Goal: Task Accomplishment & Management: Manage account settings

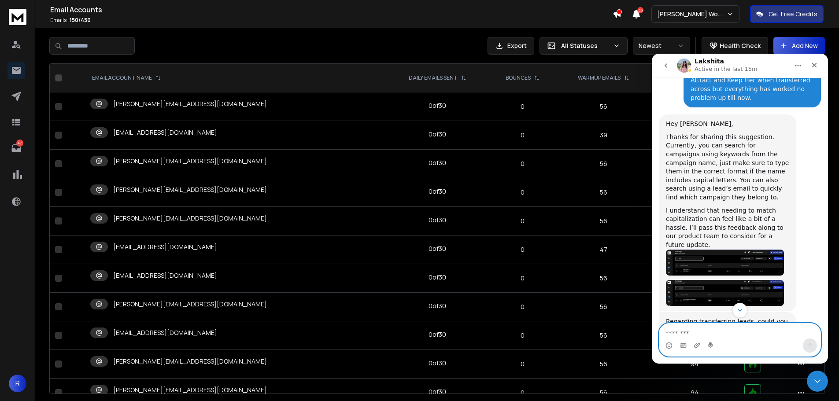
scroll to position [2660, 0]
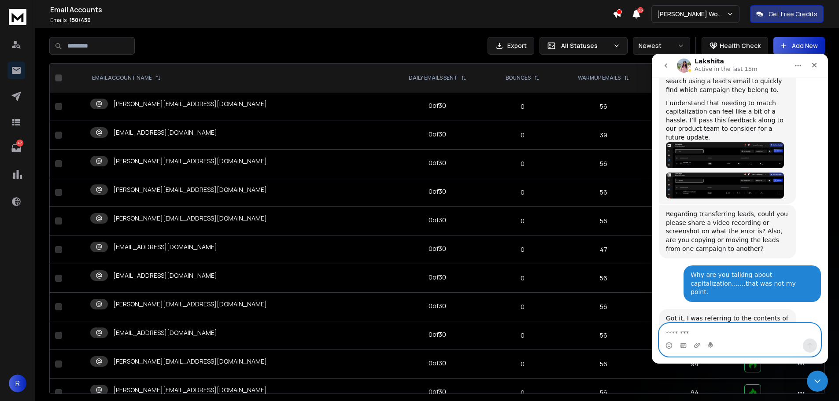
click at [698, 332] on textarea "Message…" at bounding box center [739, 331] width 161 height 15
type textarea "*"
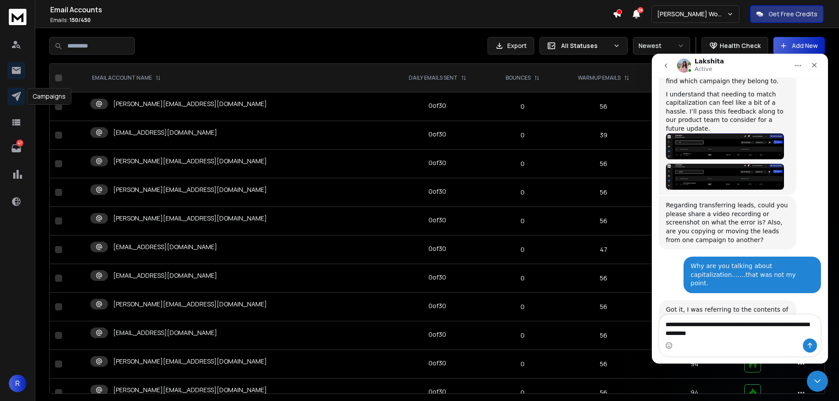
click at [18, 93] on icon at bounding box center [15, 96] width 9 height 9
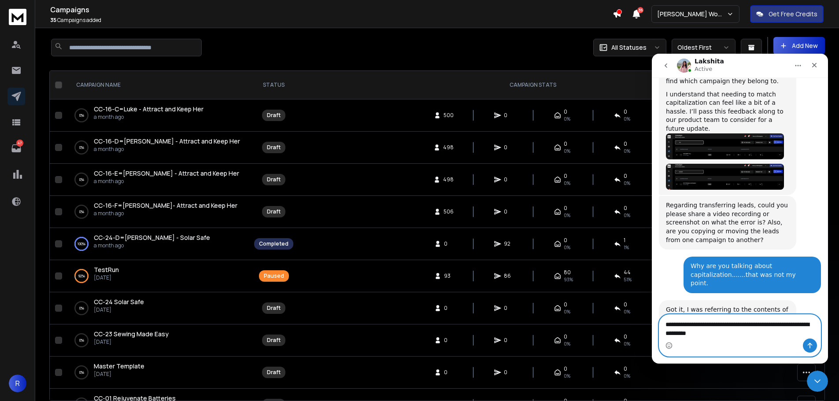
click at [730, 331] on textarea "**********" at bounding box center [739, 327] width 161 height 24
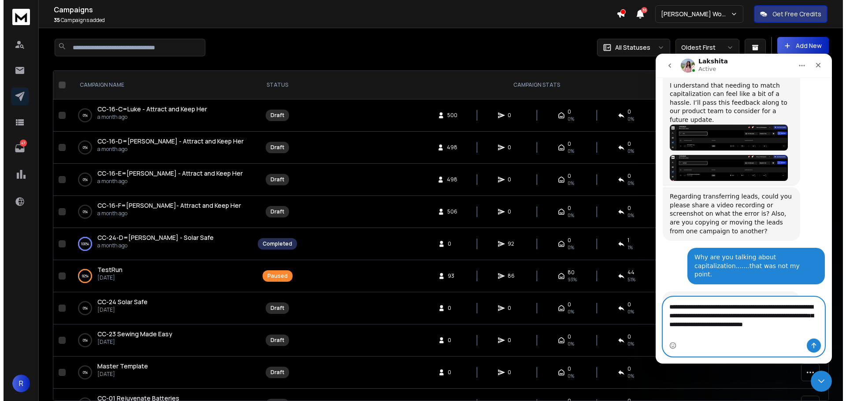
scroll to position [2687, 0]
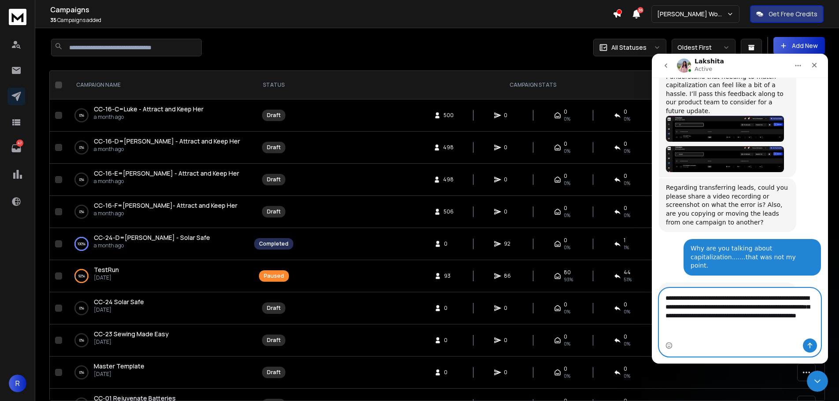
type textarea "**********"
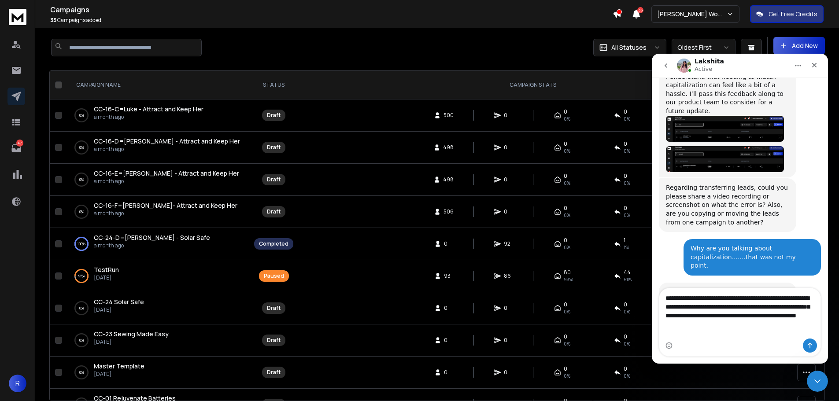
click at [114, 146] on p "a month ago" at bounding box center [167, 149] width 146 height 7
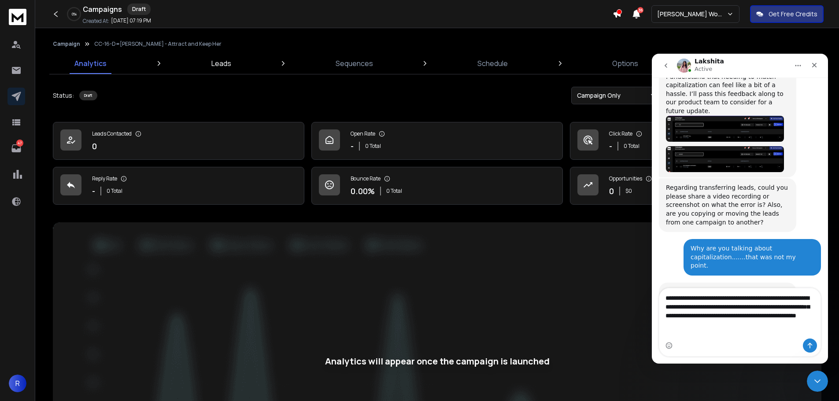
click at [223, 66] on p "Leads" at bounding box center [221, 63] width 20 height 11
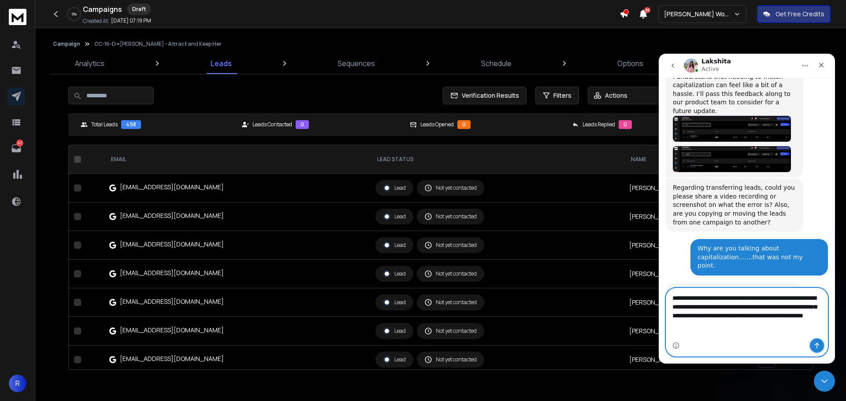
click at [816, 343] on icon "Send a message…" at bounding box center [816, 345] width 7 height 7
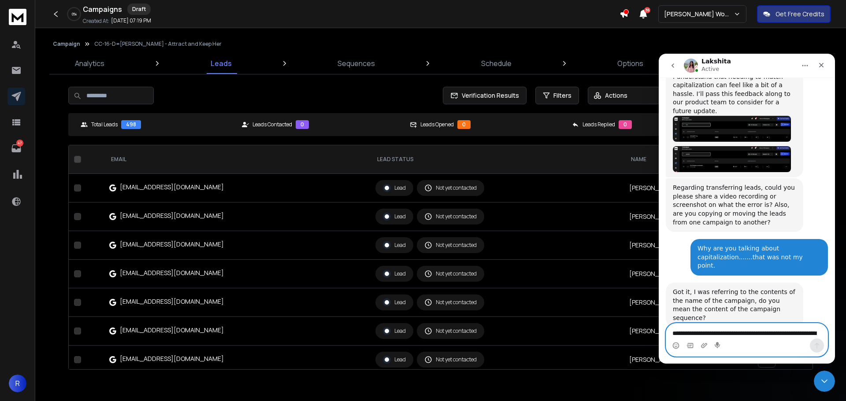
scroll to position [2721, 0]
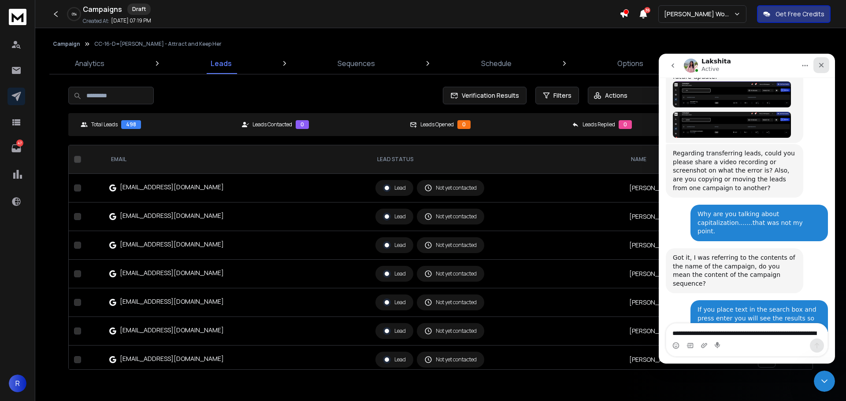
drag, startPoint x: 823, startPoint y: 63, endPoint x: 1481, endPoint y: 117, distance: 660.1
click at [823, 63] on icon "Close" at bounding box center [820, 65] width 7 height 7
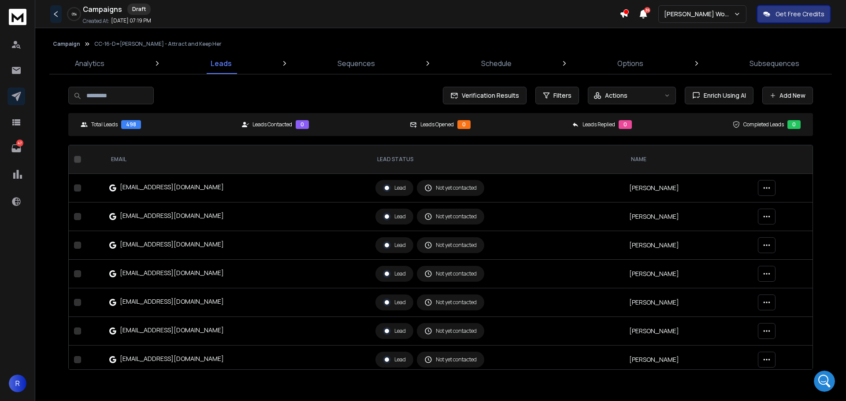
click at [56, 11] on icon at bounding box center [56, 14] width 8 height 8
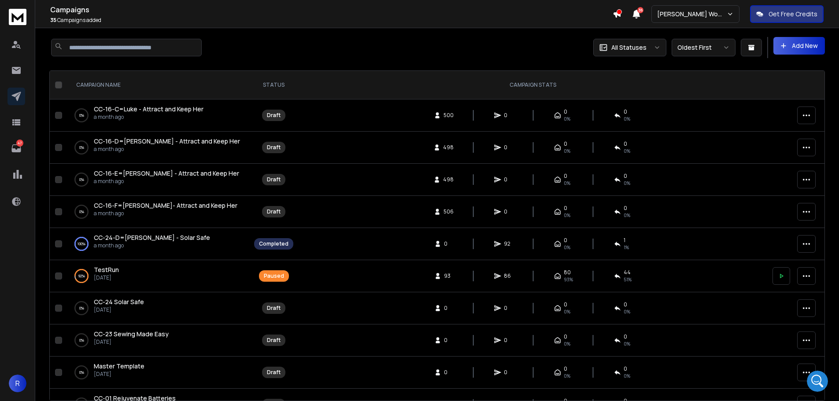
click at [174, 144] on span "CC-16-D=[PERSON_NAME] - Attract and Keep Her" at bounding box center [167, 141] width 146 height 8
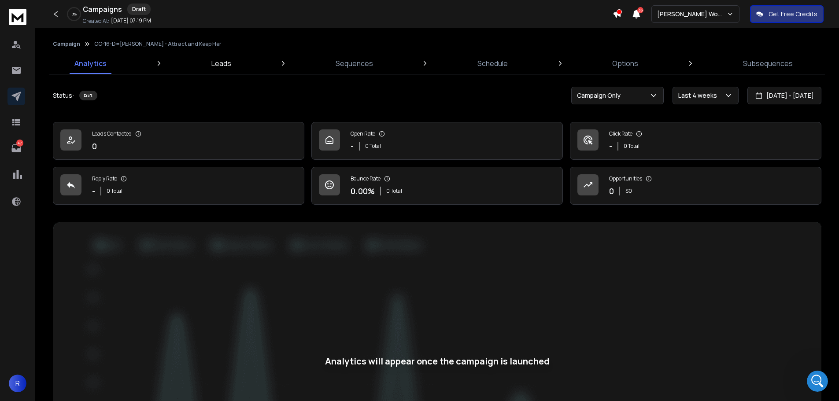
click at [226, 63] on p "Leads" at bounding box center [221, 63] width 20 height 11
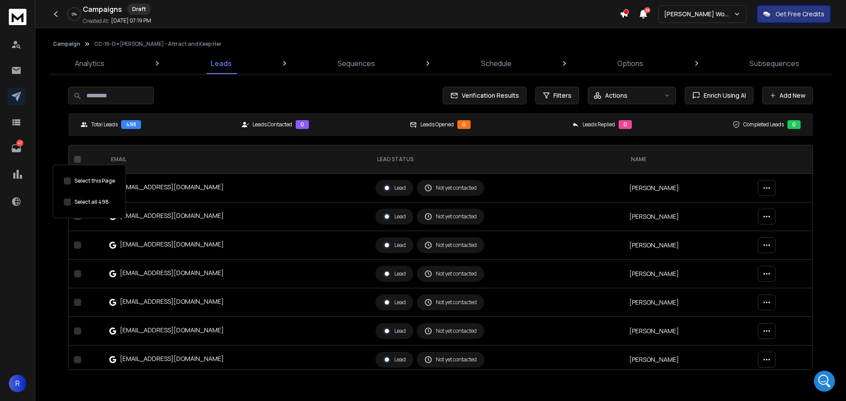
click at [78, 159] on button "Select this Page" at bounding box center [77, 159] width 7 height 7
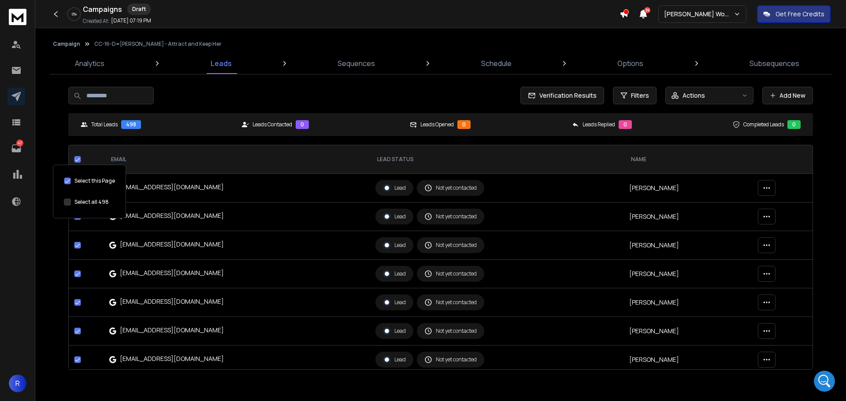
click at [67, 201] on button "Select this Page" at bounding box center [67, 202] width 7 height 7
click at [744, 96] on icon "button" at bounding box center [744, 95] width 6 height 7
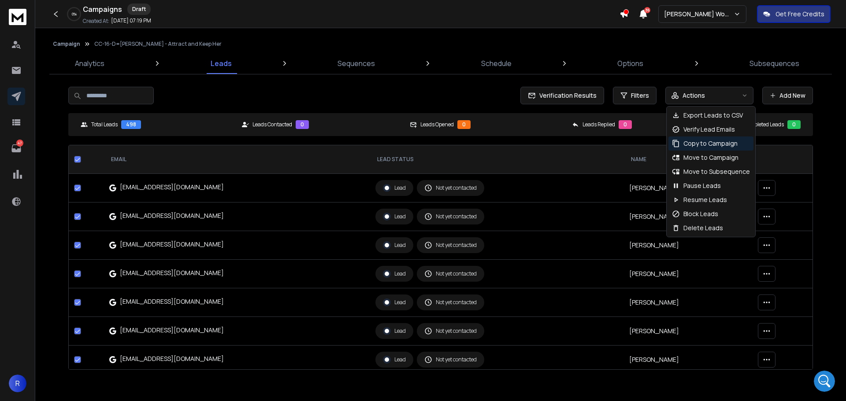
click at [712, 142] on p "Copy to Campaign" at bounding box center [710, 143] width 54 height 9
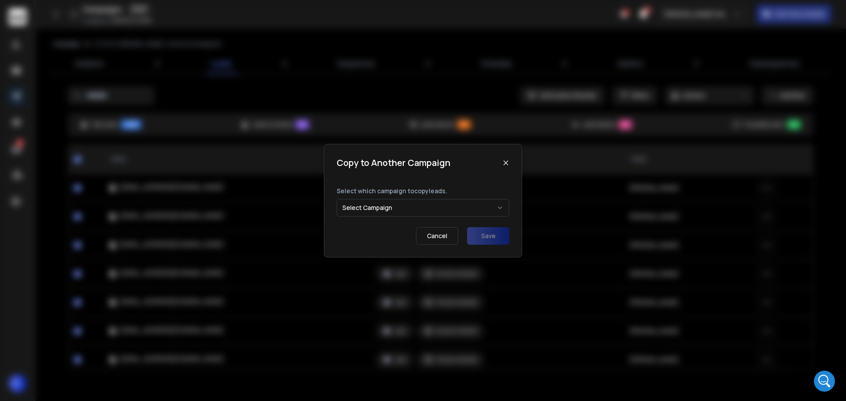
click at [502, 206] on icon "button" at bounding box center [499, 207] width 7 height 7
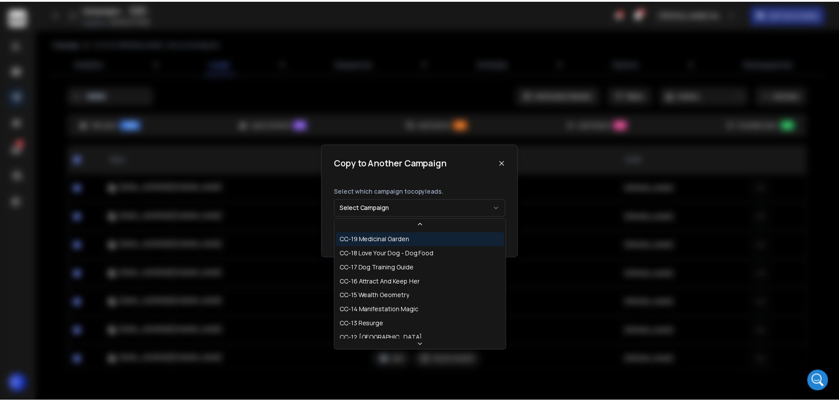
scroll to position [88, 0]
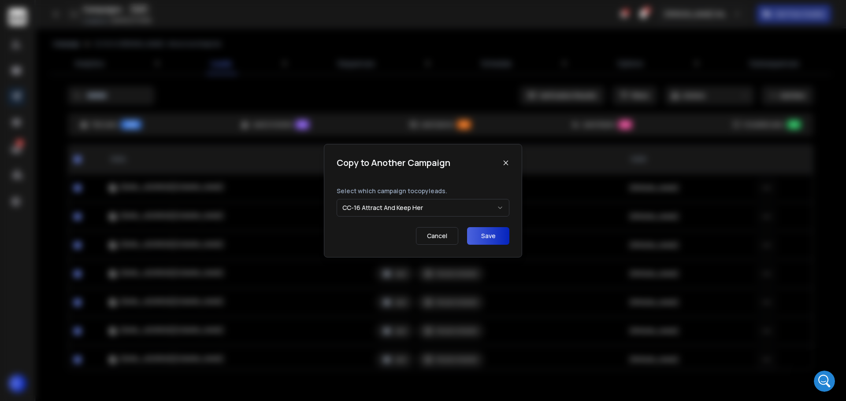
click at [496, 236] on button "Save" at bounding box center [488, 236] width 42 height 18
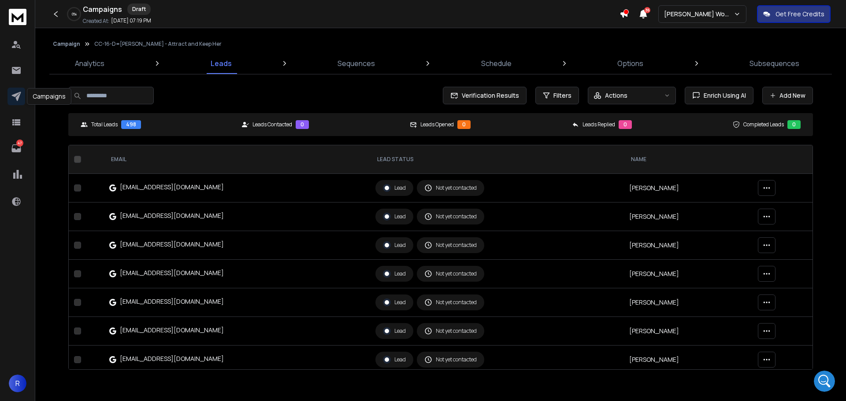
click at [15, 96] on icon at bounding box center [15, 96] width 9 height 9
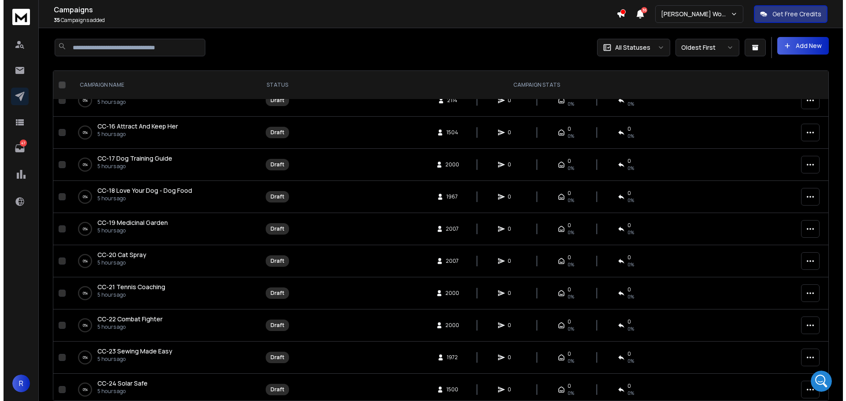
scroll to position [742, 0]
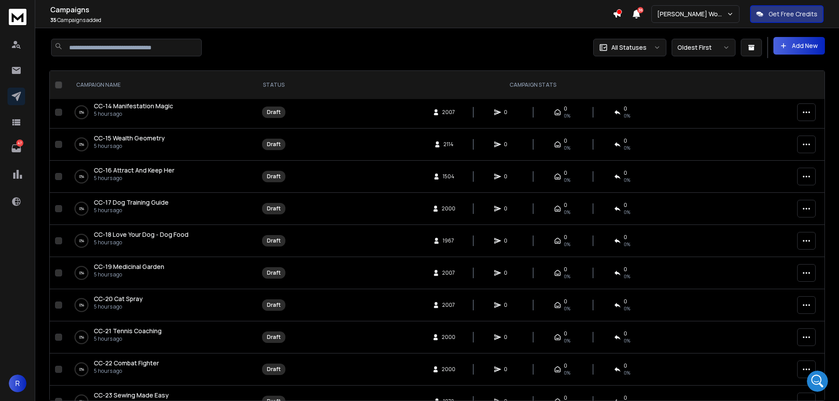
click at [114, 177] on p "5 hours ago" at bounding box center [134, 178] width 81 height 7
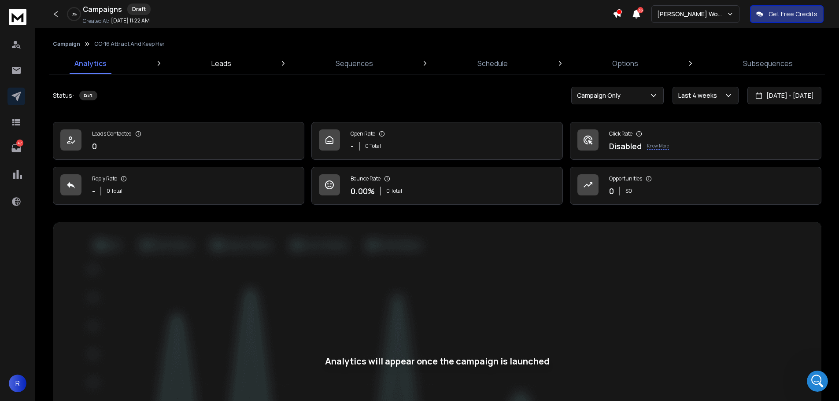
click at [217, 57] on link "Leads" at bounding box center [221, 63] width 30 height 21
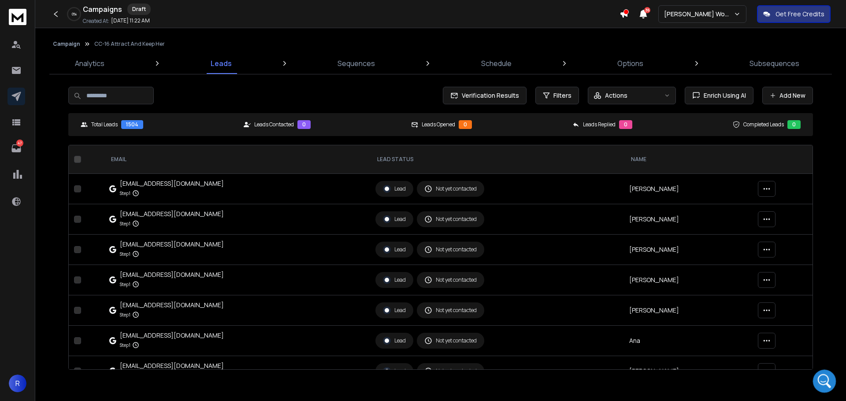
click at [825, 372] on div "Open Intercom Messenger" at bounding box center [822, 380] width 29 height 29
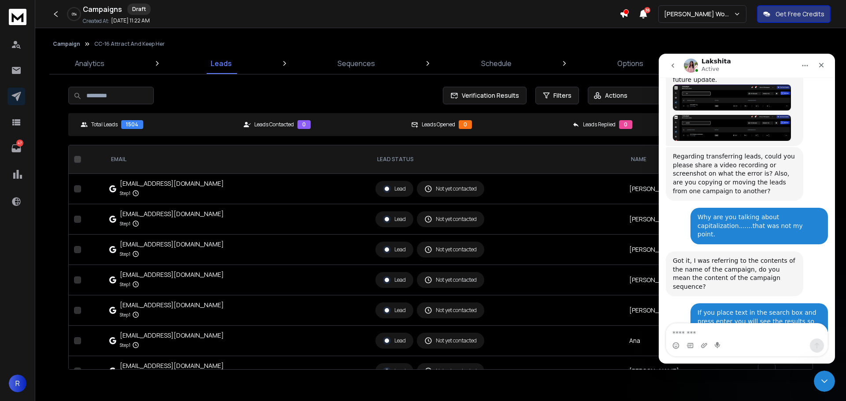
scroll to position [2721, 0]
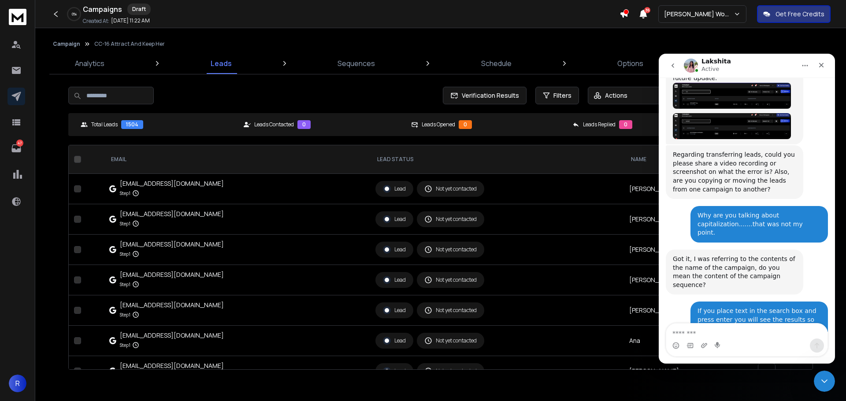
click at [701, 332] on textarea "Message…" at bounding box center [746, 331] width 161 height 15
type textarea "*"
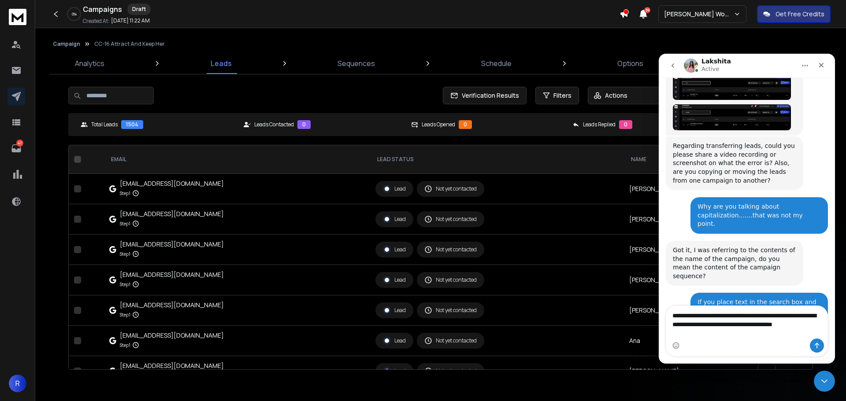
scroll to position [2739, 0]
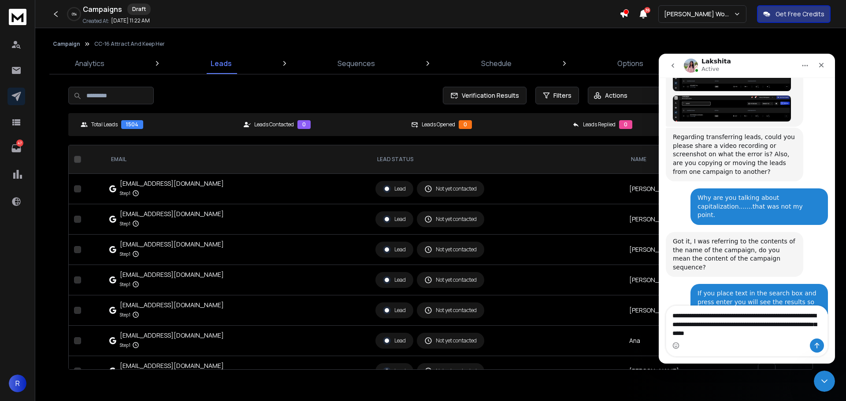
type textarea "**********"
click at [816, 345] on icon "Send a message…" at bounding box center [816, 345] width 7 height 7
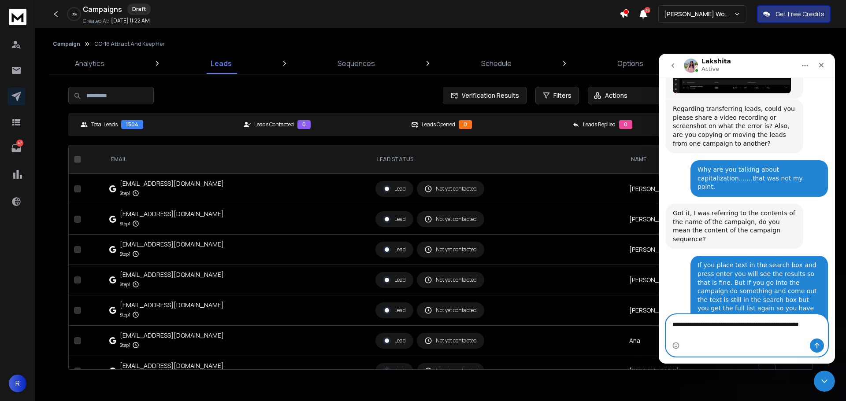
scroll to position [2776, 0]
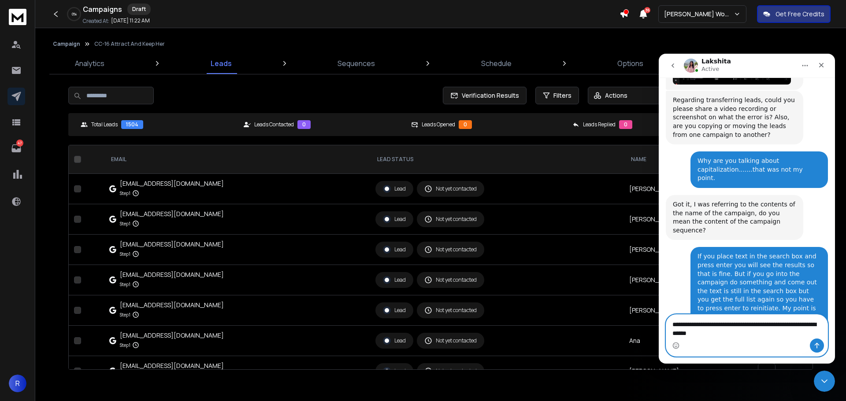
type textarea "**********"
click at [818, 345] on icon "Send a message…" at bounding box center [816, 346] width 5 height 6
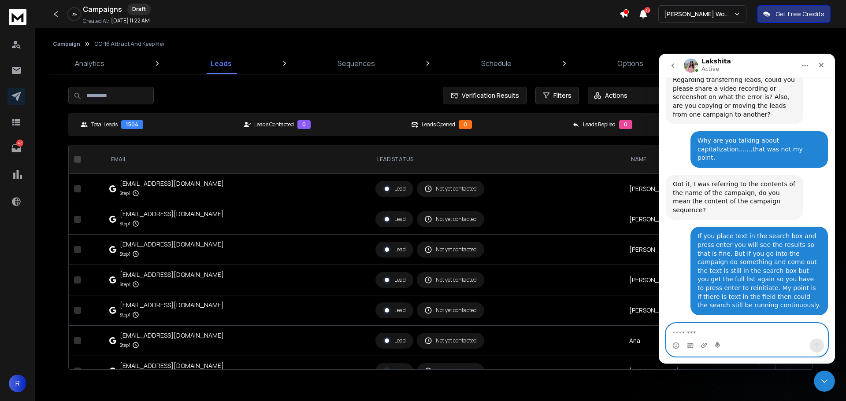
click at [678, 332] on textarea "Message…" at bounding box center [746, 331] width 161 height 15
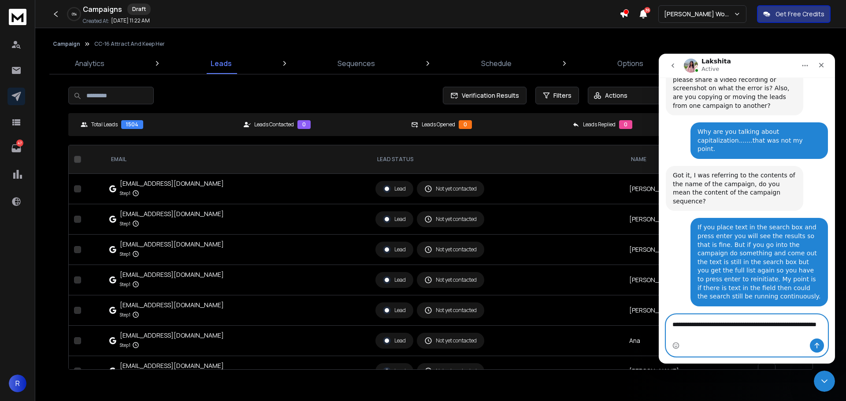
click at [760, 321] on textarea "**********" at bounding box center [746, 327] width 161 height 24
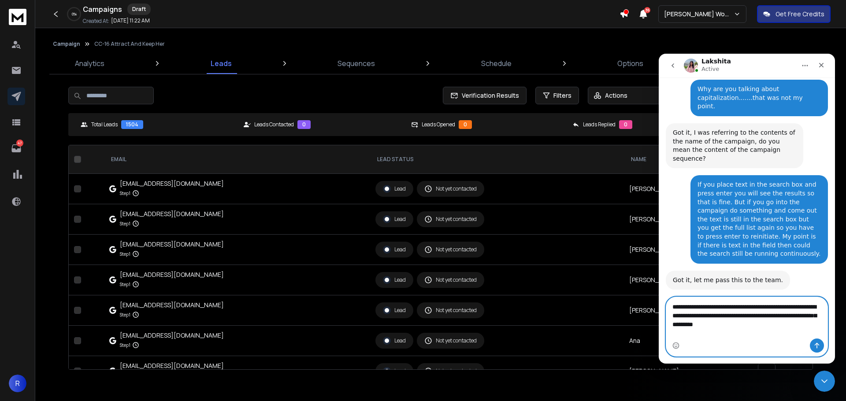
scroll to position [2873, 0]
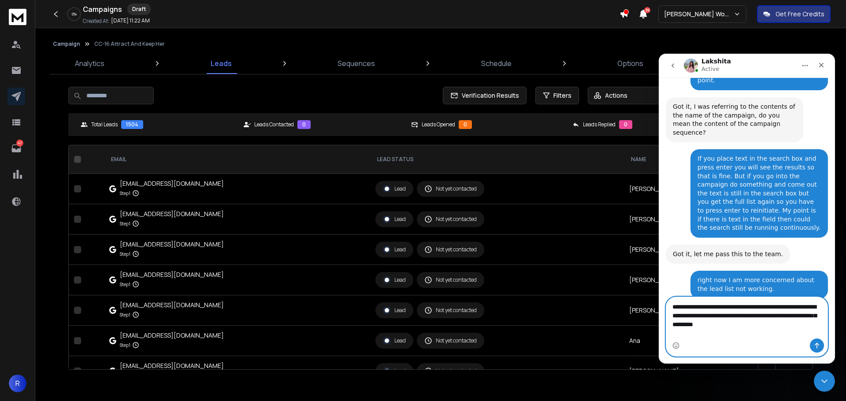
type textarea "**********"
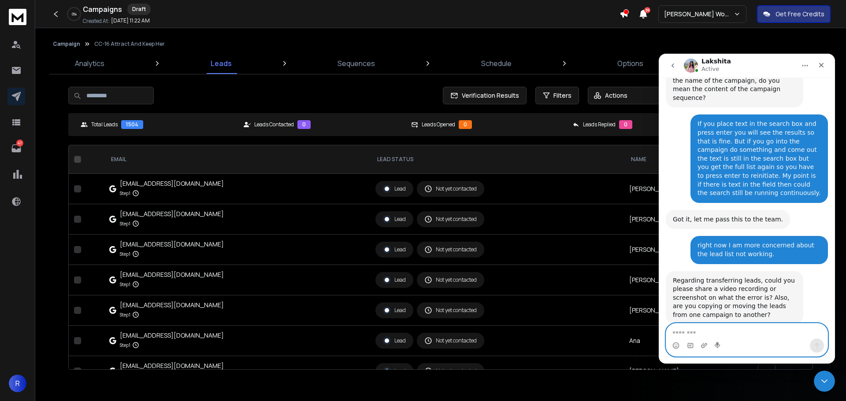
scroll to position [2874, 0]
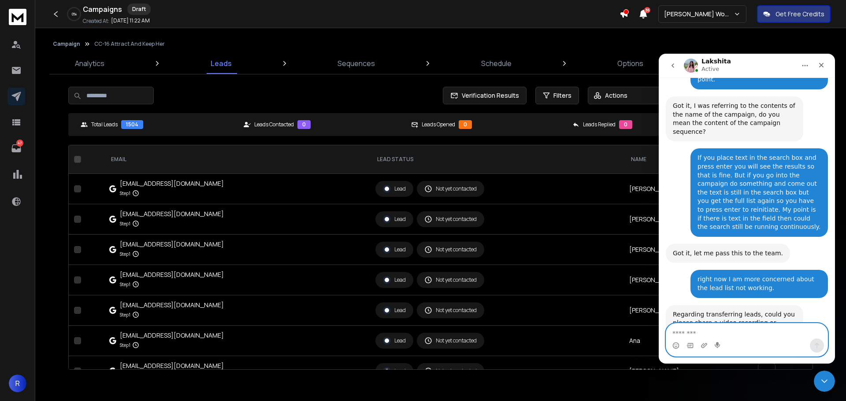
click at [696, 334] on textarea "Message…" at bounding box center [746, 331] width 161 height 15
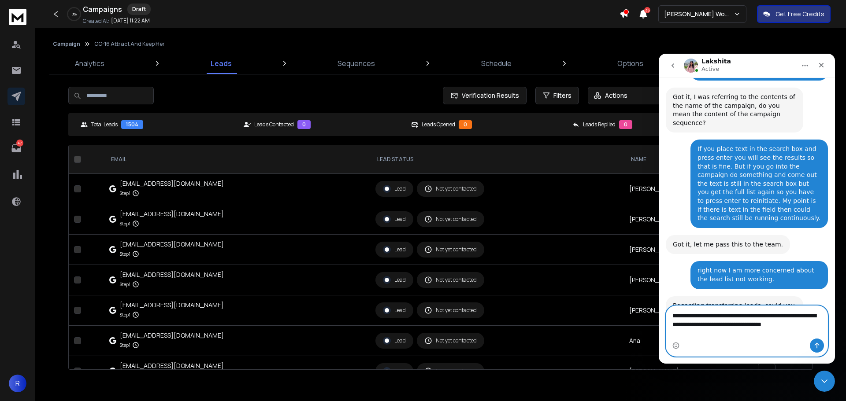
scroll to position [2892, 0]
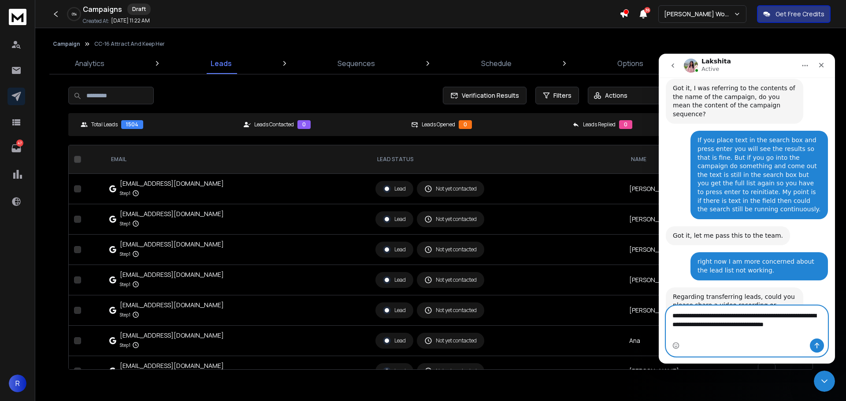
type textarea "**********"
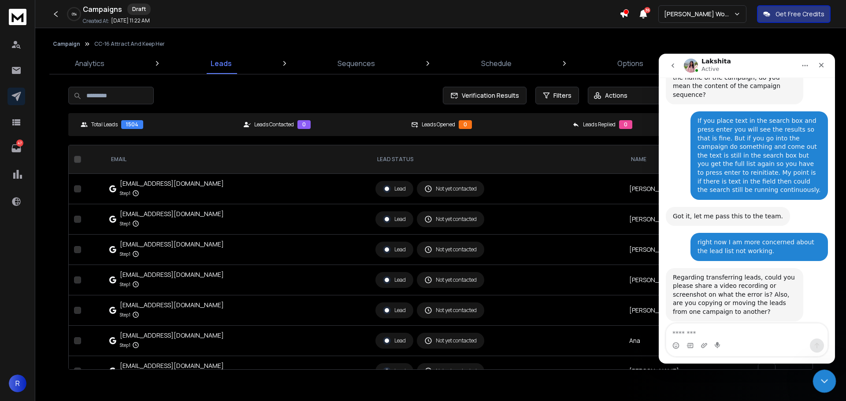
click at [824, 382] on icon "Close Intercom Messenger" at bounding box center [822, 380] width 11 height 11
